Goal: Find specific page/section: Find specific page/section

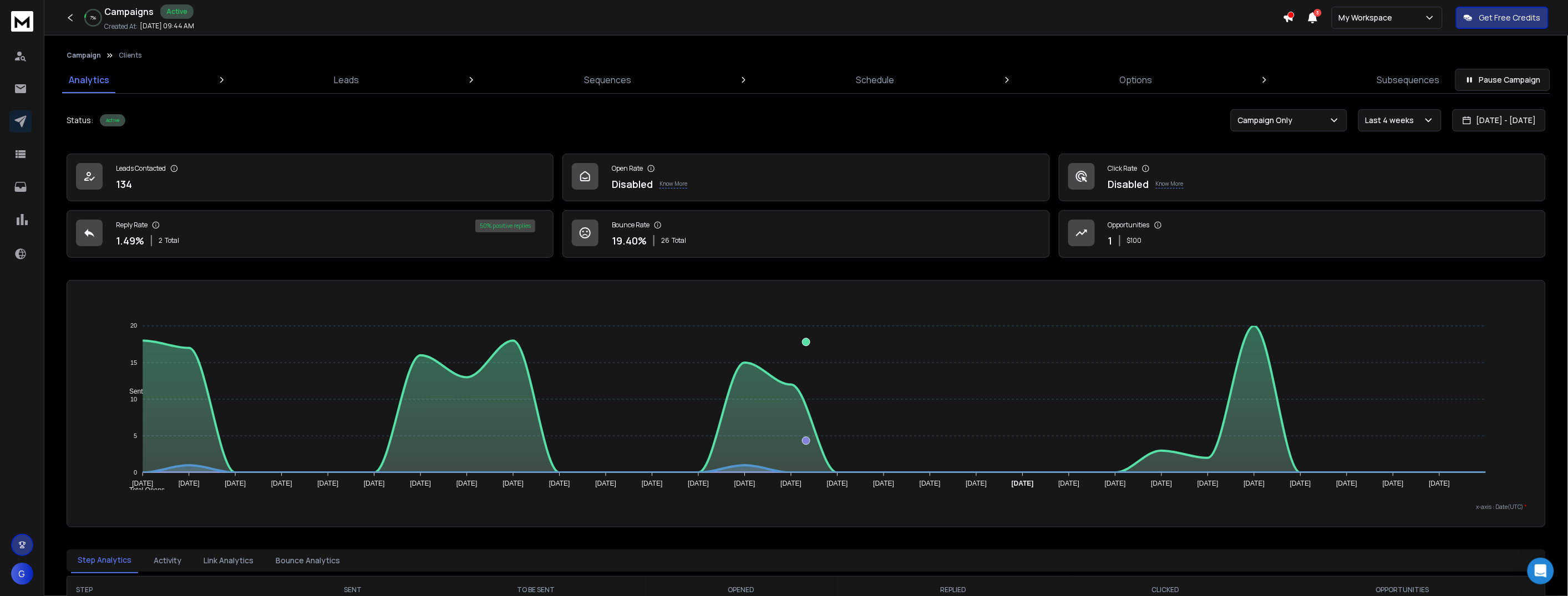
click at [1212, 154] on link "Click Rate Disabled Know More" at bounding box center [1302, 177] width 487 height 48
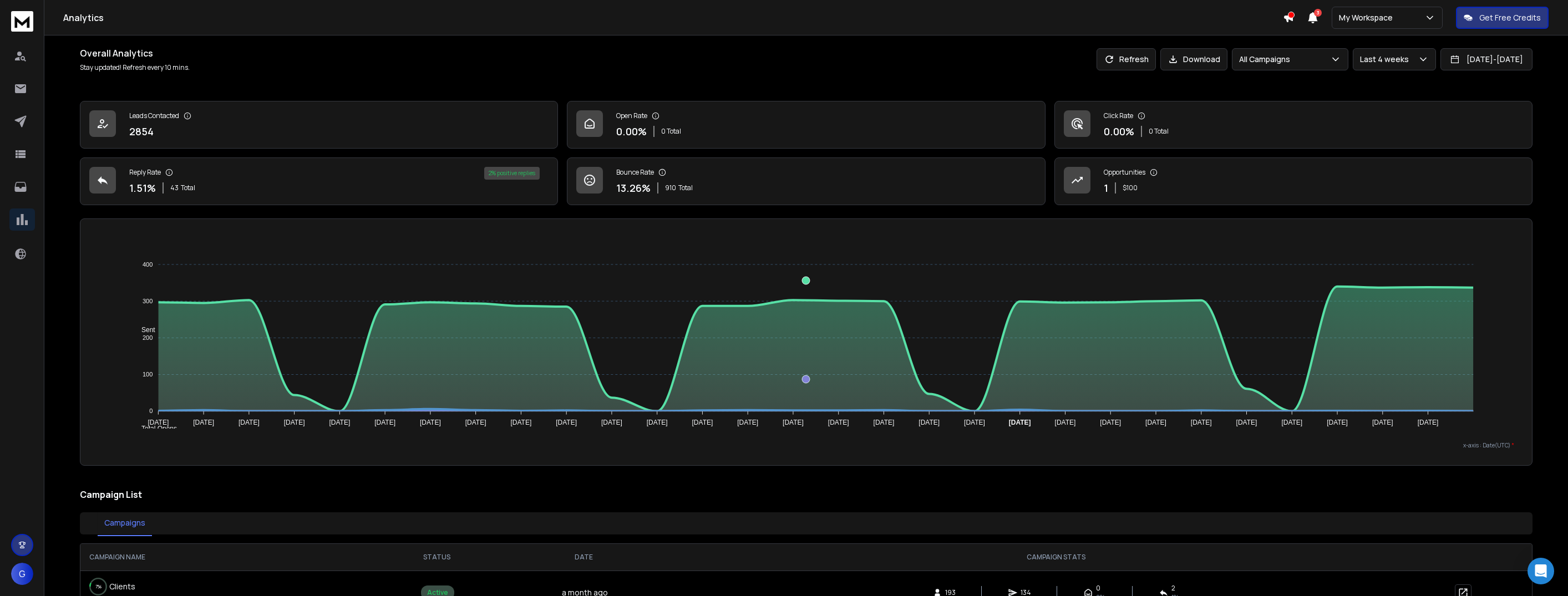
scroll to position [319, 0]
